Goal: Check status

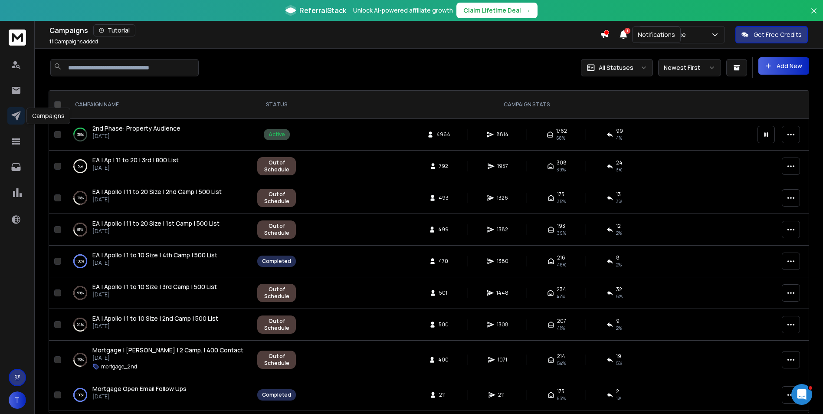
click at [624, 33] on icon at bounding box center [624, 34] width 8 height 9
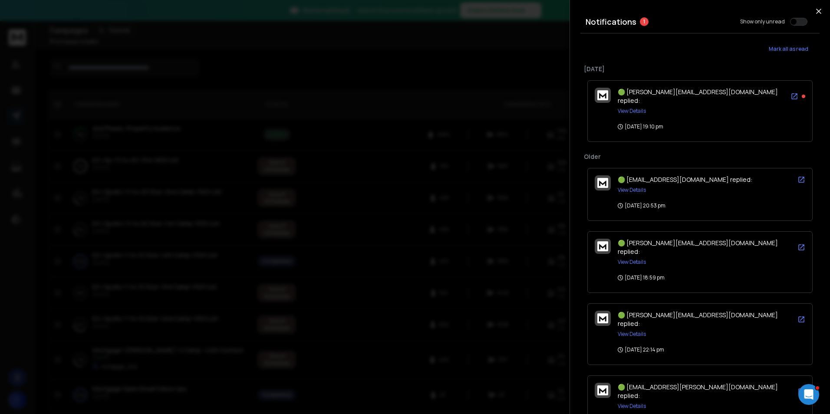
click at [818, 10] on icon "button" at bounding box center [818, 11] width 4 height 4
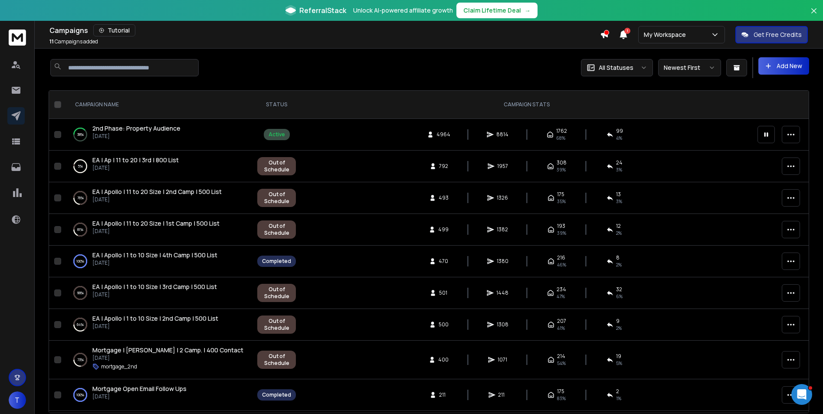
drag, startPoint x: 120, startPoint y: 129, endPoint x: 152, endPoint y: 144, distance: 35.2
click at [120, 129] on span "2nd Phase: Property Audience" at bounding box center [136, 128] width 88 height 8
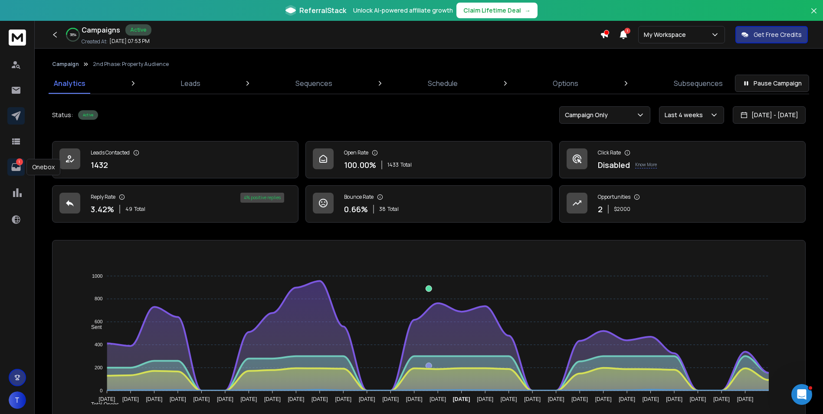
click at [16, 167] on icon at bounding box center [16, 167] width 10 height 10
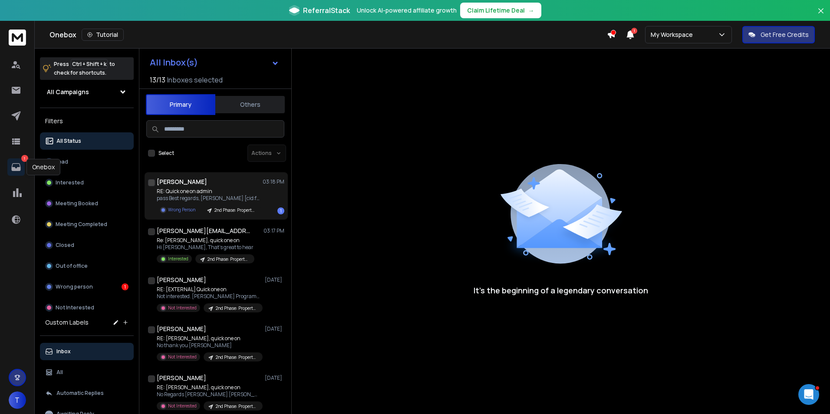
click at [194, 191] on p "RE: Quick one on admin" at bounding box center [209, 191] width 104 height 7
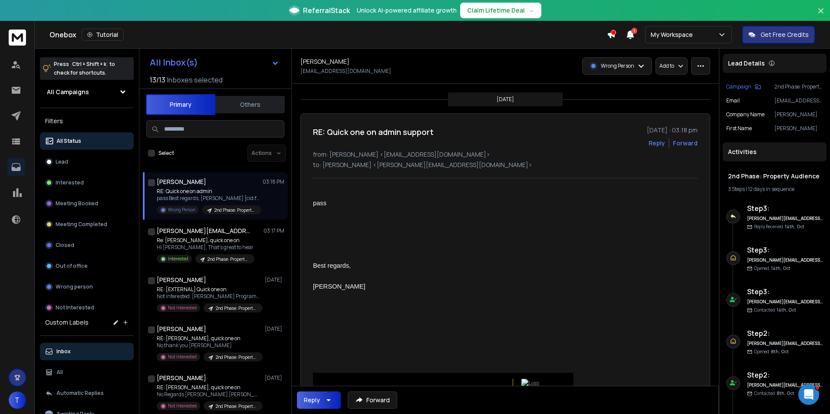
drag, startPoint x: 15, startPoint y: 115, endPoint x: 67, endPoint y: 158, distance: 67.2
click at [15, 115] on icon at bounding box center [15, 116] width 9 height 9
